Goal: Task Accomplishment & Management: Manage account settings

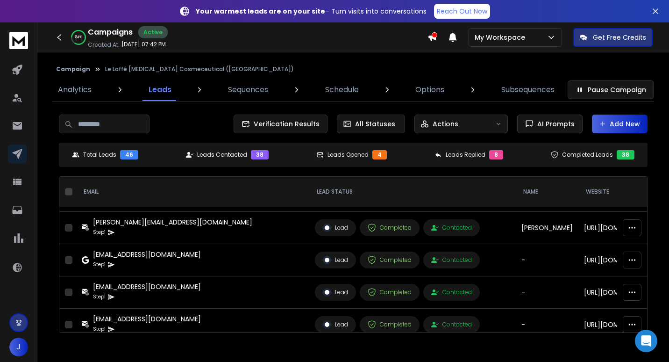
scroll to position [1185, 0]
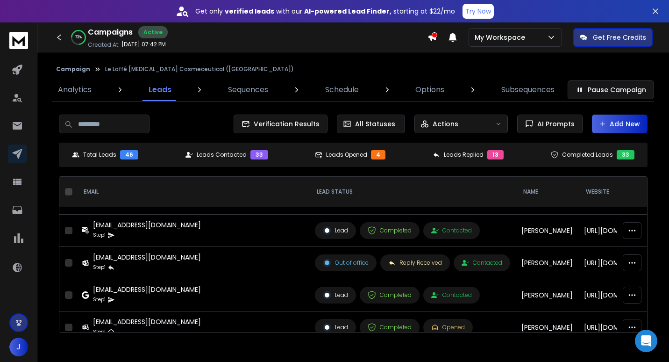
scroll to position [1372, 0]
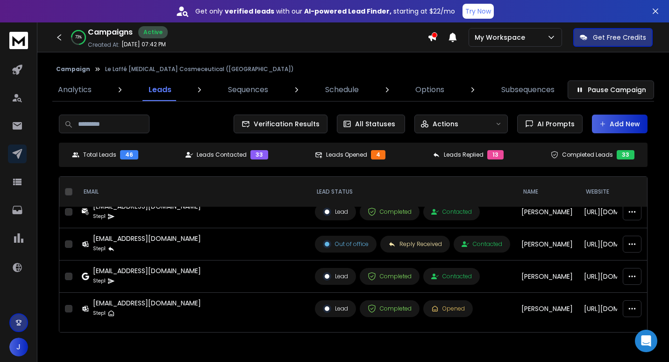
click at [268, 353] on div "Get only verified leads with our AI-powered Lead Finder, starting at $22/mo Try…" at bounding box center [334, 181] width 669 height 362
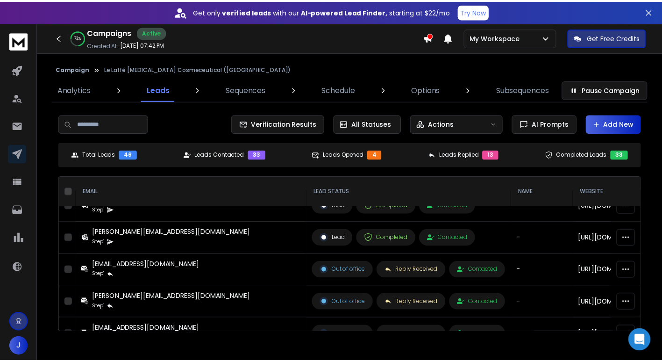
scroll to position [0, 0]
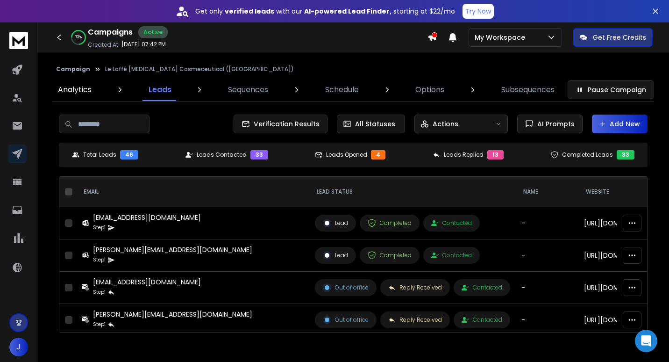
click at [70, 89] on p "Analytics" at bounding box center [75, 89] width 34 height 11
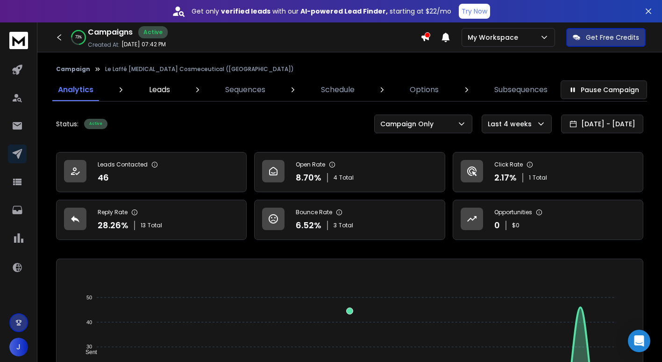
drag, startPoint x: 157, startPoint y: 90, endPoint x: 163, endPoint y: 98, distance: 9.1
click at [157, 90] on p "Leads" at bounding box center [159, 89] width 21 height 11
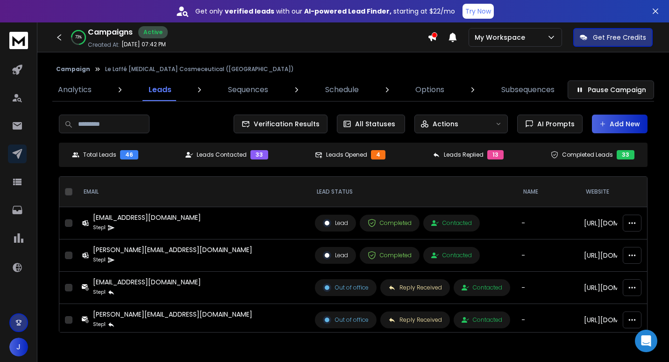
click at [626, 119] on button "Add New" at bounding box center [620, 123] width 56 height 19
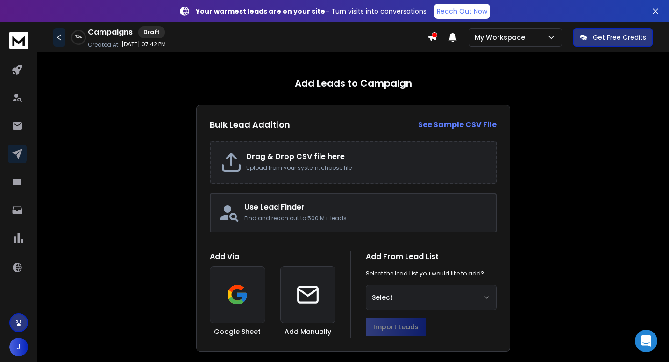
click at [63, 35] on button at bounding box center [59, 37] width 12 height 19
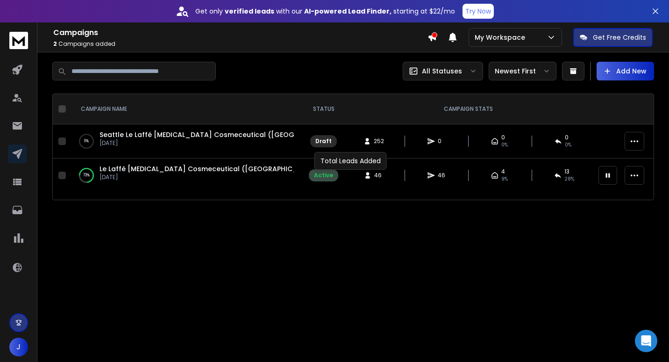
click at [365, 176] on icon at bounding box center [367, 177] width 4 height 2
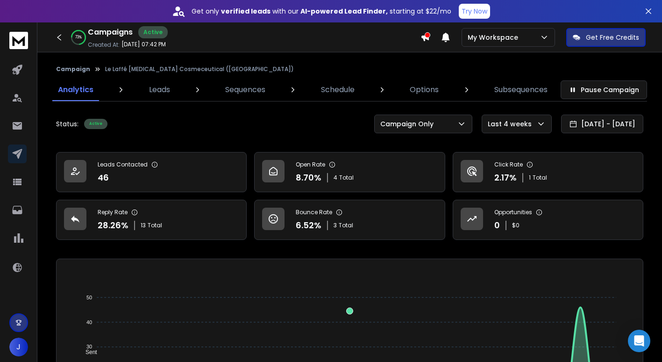
click at [106, 180] on p "46" at bounding box center [103, 177] width 11 height 13
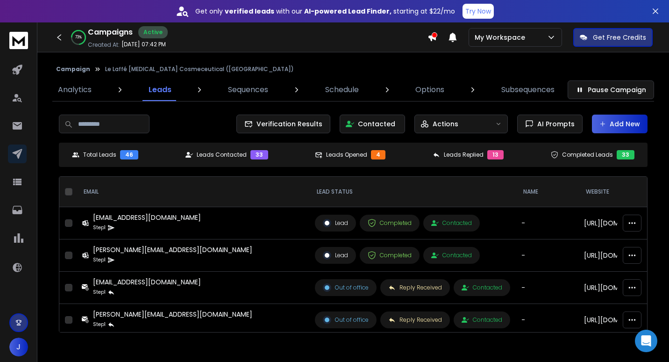
click at [619, 126] on button "Add New" at bounding box center [620, 123] width 56 height 19
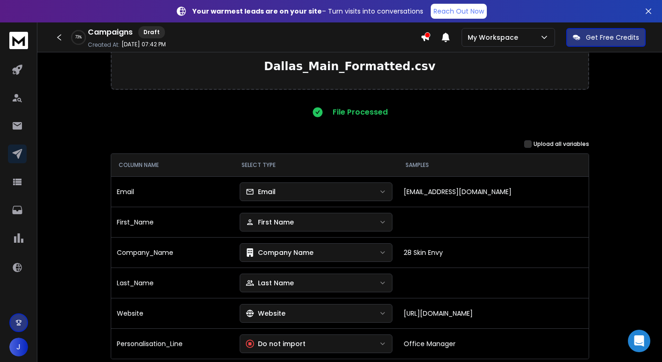
scroll to position [187, 0]
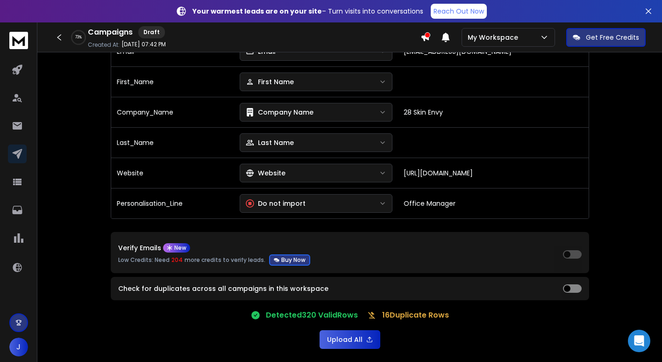
click at [339, 337] on button "Upload All" at bounding box center [350, 339] width 61 height 19
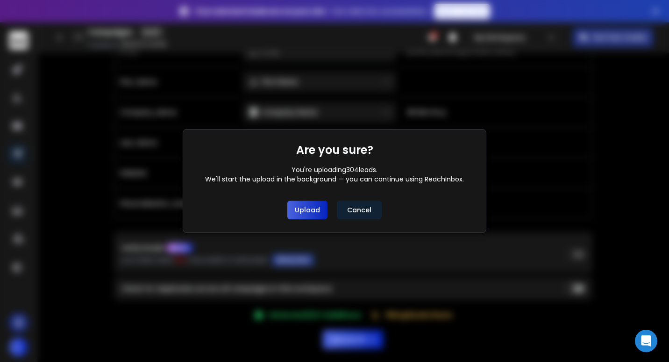
click at [303, 207] on button "Upload" at bounding box center [307, 209] width 40 height 19
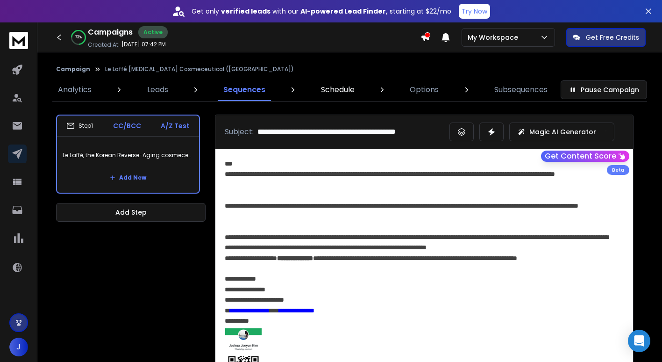
click at [335, 91] on p "Schedule" at bounding box center [338, 89] width 34 height 11
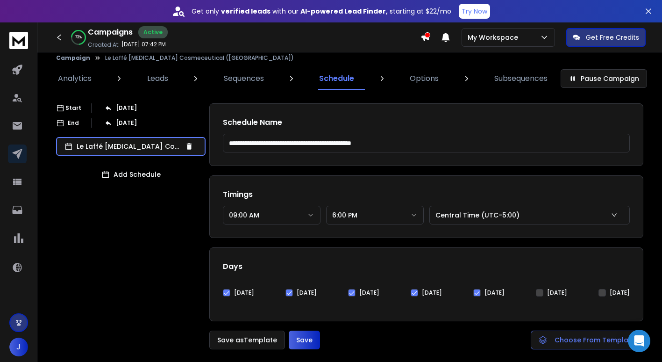
scroll to position [12, 0]
click at [230, 292] on div "Monday" at bounding box center [238, 291] width 31 height 7
click at [223, 292] on button "Monday" at bounding box center [226, 291] width 7 height 7
click at [287, 292] on button "Tuesday" at bounding box center [288, 291] width 7 height 7
click at [304, 336] on button "Save" at bounding box center [304, 339] width 31 height 19
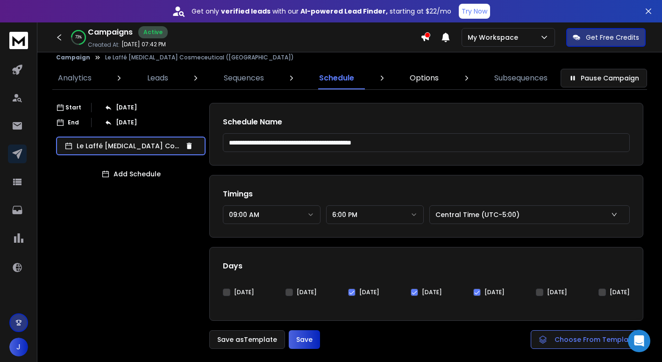
click at [422, 78] on p "Options" at bounding box center [424, 77] width 29 height 11
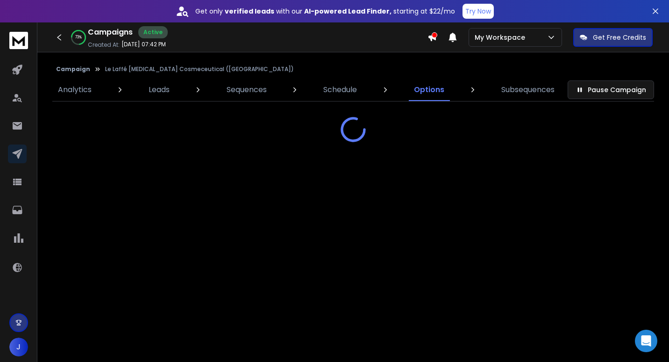
select select "*********"
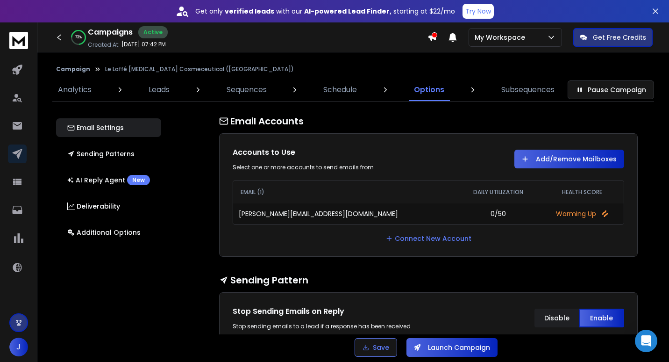
click at [456, 215] on td "0/50" at bounding box center [498, 213] width 85 height 21
click at [456, 211] on td "0/50" at bounding box center [498, 213] width 85 height 21
click at [570, 221] on td "Warming Up" at bounding box center [582, 213] width 83 height 21
click at [570, 215] on p "Warming Up" at bounding box center [582, 213] width 72 height 9
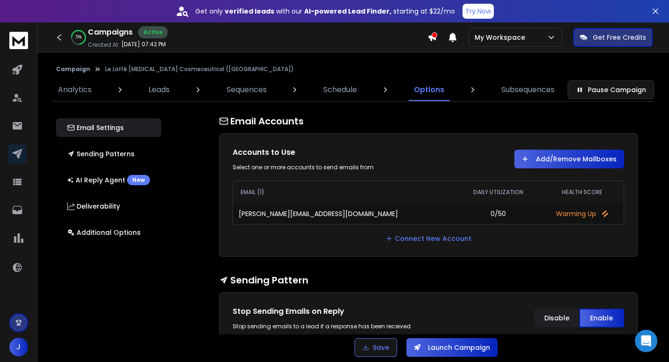
click at [602, 213] on icon at bounding box center [605, 213] width 7 height 7
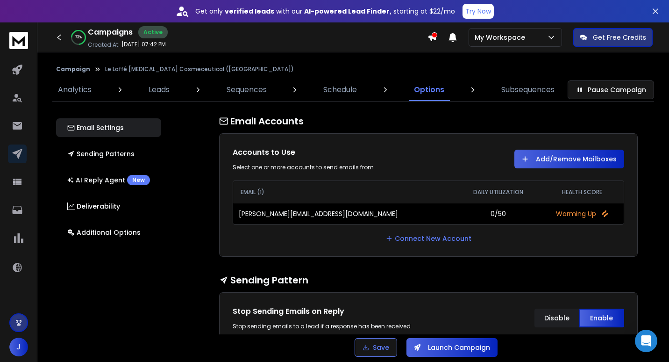
click at [456, 194] on th "DAILY UTILIZATION" at bounding box center [498, 192] width 85 height 22
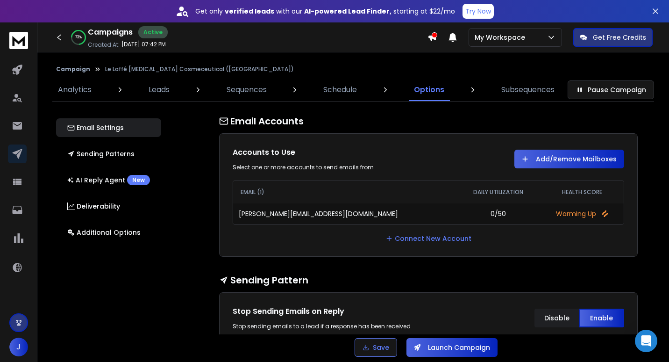
click at [456, 212] on td "0/50" at bounding box center [498, 213] width 85 height 21
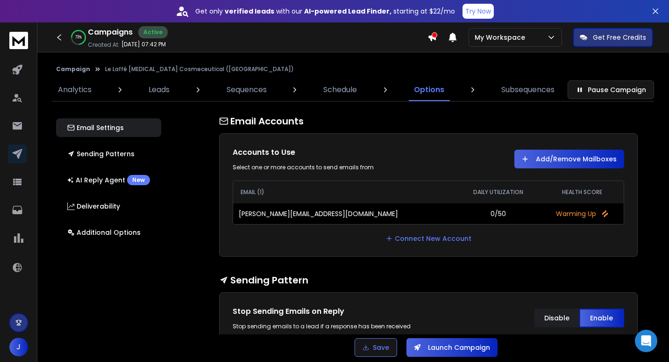
click at [250, 123] on h1 "Email Accounts" at bounding box center [428, 120] width 419 height 13
click at [114, 126] on p "Email Settings" at bounding box center [95, 127] width 57 height 9
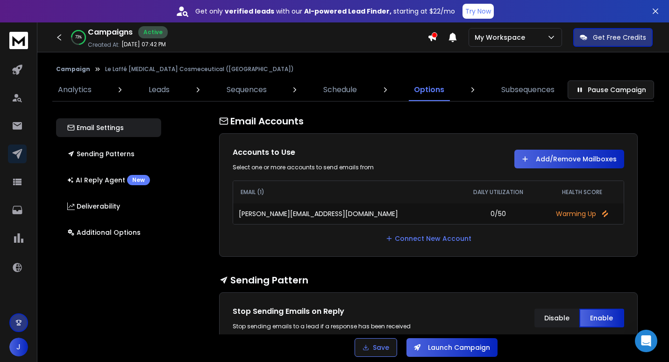
click at [286, 212] on p "josh.collabo@lelaffe.com" at bounding box center [318, 213] width 159 height 9
click at [456, 212] on td "0/50" at bounding box center [498, 213] width 85 height 21
drag, startPoint x: 447, startPoint y: 212, endPoint x: 486, endPoint y: 213, distance: 39.7
click at [486, 213] on td "0/50" at bounding box center [498, 213] width 85 height 21
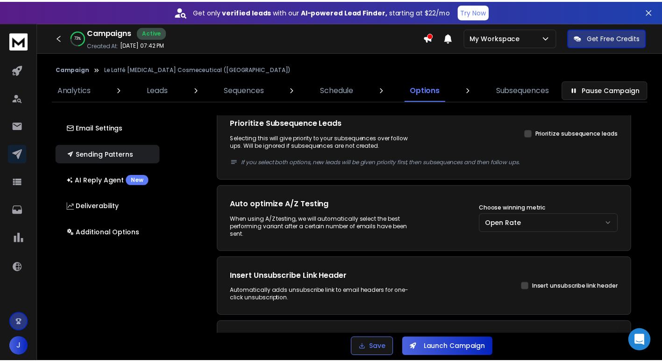
scroll to position [701, 0]
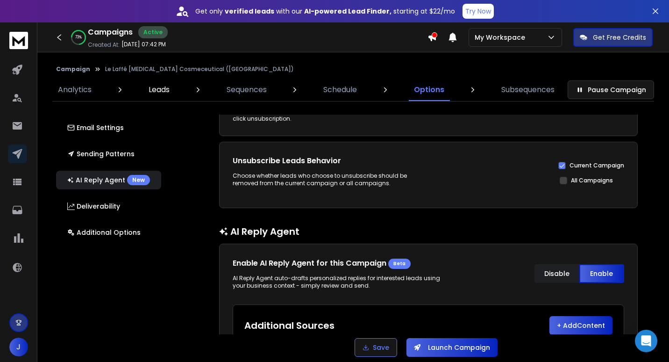
click at [159, 90] on p "Leads" at bounding box center [159, 89] width 21 height 11
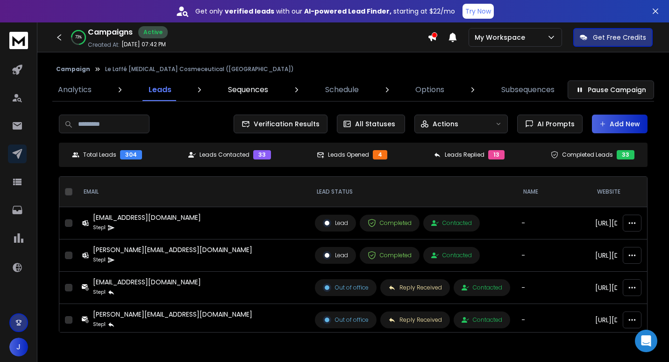
click at [256, 87] on p "Sequences" at bounding box center [248, 89] width 40 height 11
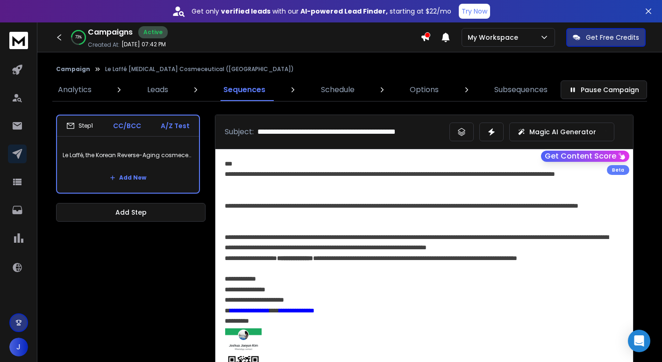
drag, startPoint x: 335, startPoint y: 89, endPoint x: 327, endPoint y: 111, distance: 23.0
click at [335, 88] on p "Schedule" at bounding box center [338, 89] width 34 height 11
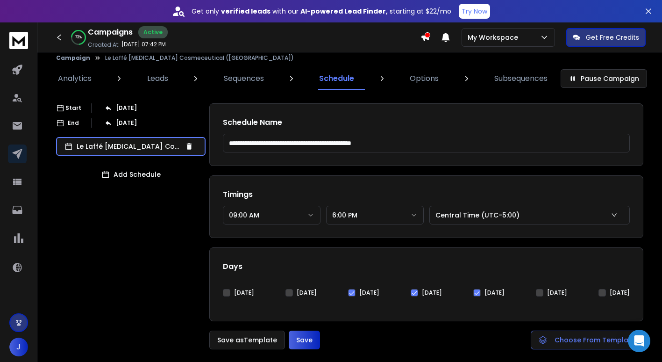
scroll to position [12, 0]
click at [286, 289] on button "Tuesday" at bounding box center [288, 291] width 7 height 7
click at [228, 292] on button "Monday" at bounding box center [226, 291] width 7 height 7
click at [428, 80] on p "Options" at bounding box center [424, 77] width 29 height 11
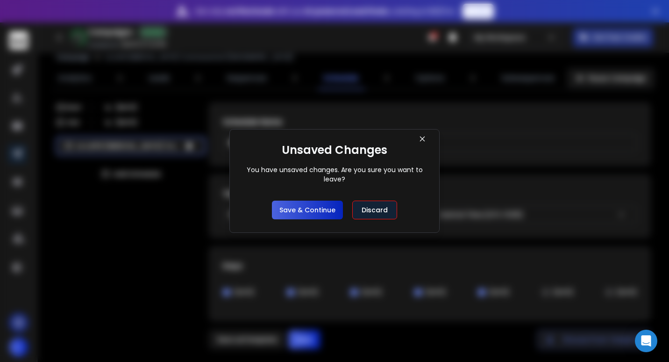
click at [310, 206] on button "Save & Continue" at bounding box center [307, 209] width 71 height 19
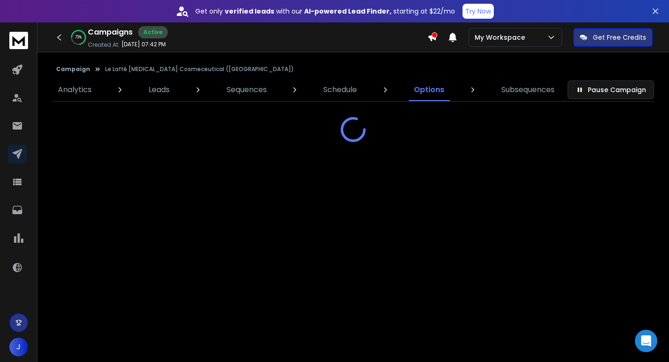
select select "*********"
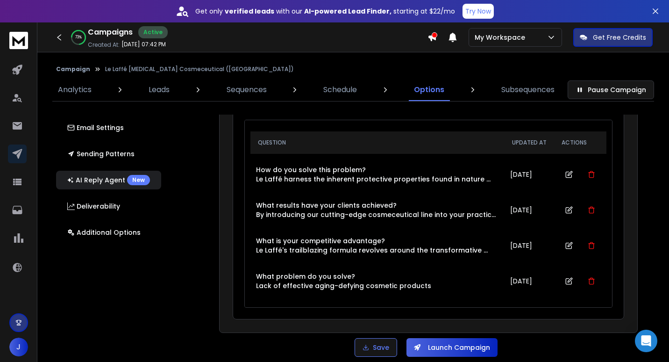
scroll to position [1075, 0]
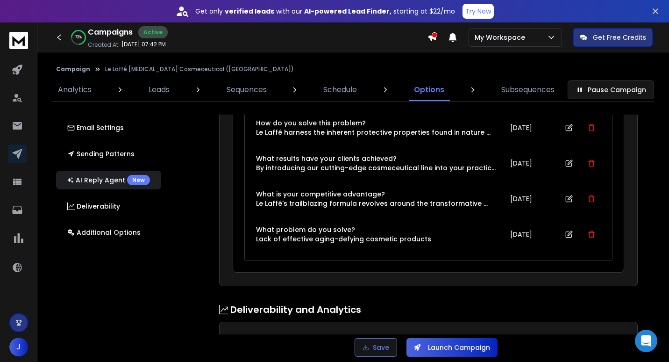
click at [477, 351] on button "Launch Campaign" at bounding box center [451, 347] width 91 height 19
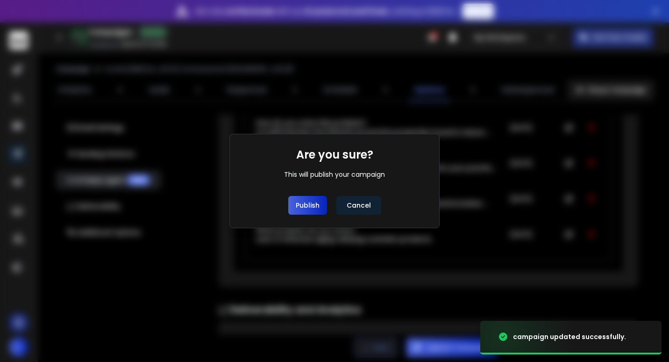
click at [312, 206] on button "Publish" at bounding box center [307, 205] width 39 height 19
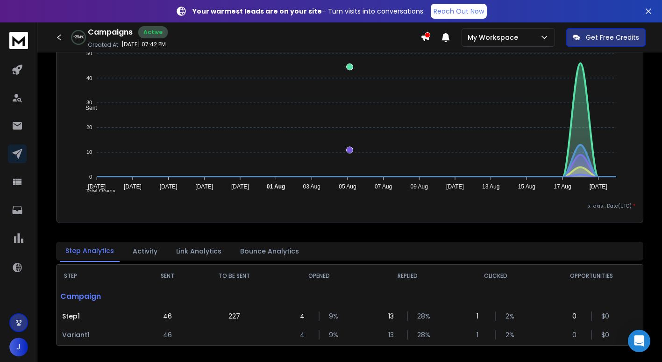
scroll to position [244, 0]
